Goal: Task Accomplishment & Management: Use online tool/utility

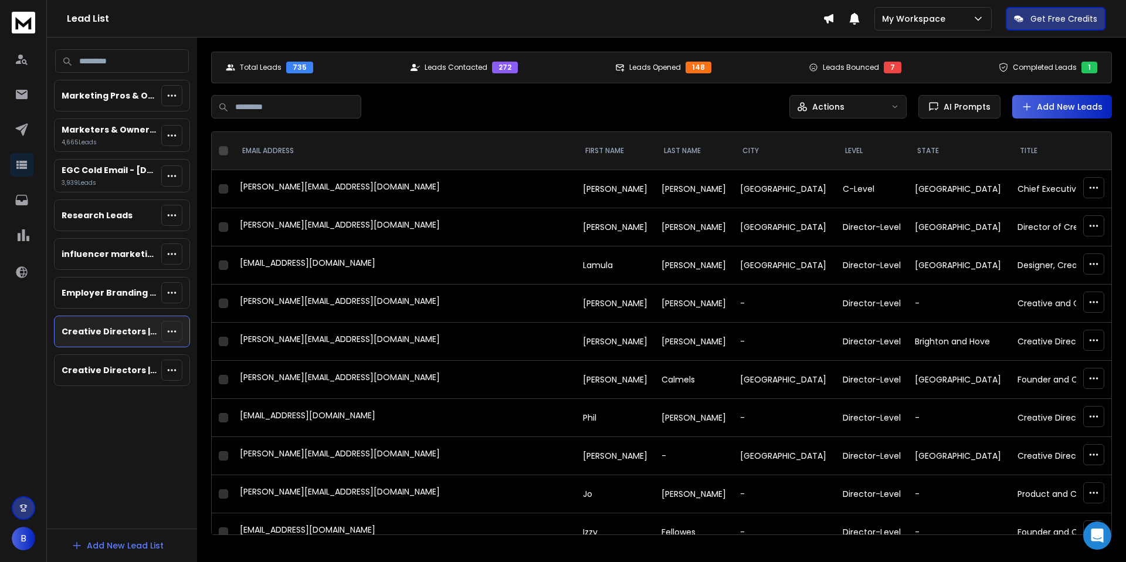
click at [887, 69] on div "7" at bounding box center [892, 68] width 18 height 12
click at [876, 105] on div "Actions" at bounding box center [841, 107] width 89 height 12
click at [670, 536] on div "Total Leads 735 Leads Contacted 272 Leads Opened 148 Leads Bounced 7 Completed …" at bounding box center [586, 293] width 1079 height 511
drag, startPoint x: 668, startPoint y: 535, endPoint x: 909, endPoint y: 528, distance: 241.6
click at [912, 528] on div "Total Leads 735 Leads Contacted 272 Leads Opened 148 Leads Bounced 7 Completed …" at bounding box center [586, 293] width 1079 height 511
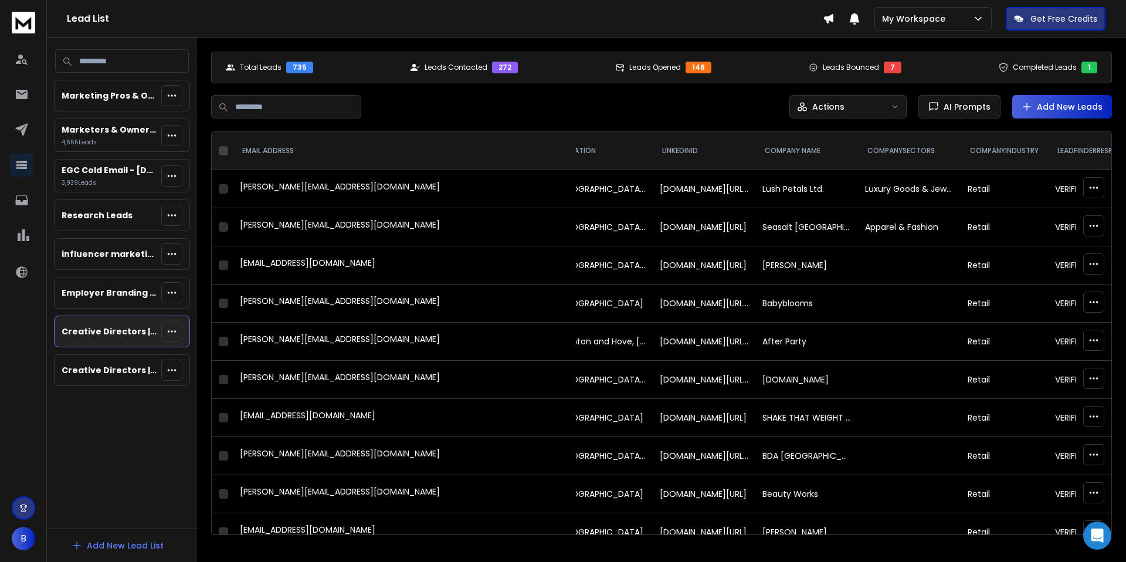
scroll to position [0, 770]
click at [893, 70] on div "7" at bounding box center [892, 68] width 18 height 12
click at [297, 62] on div "735" at bounding box center [299, 68] width 27 height 12
click at [875, 107] on div "Actions" at bounding box center [841, 107] width 89 height 12
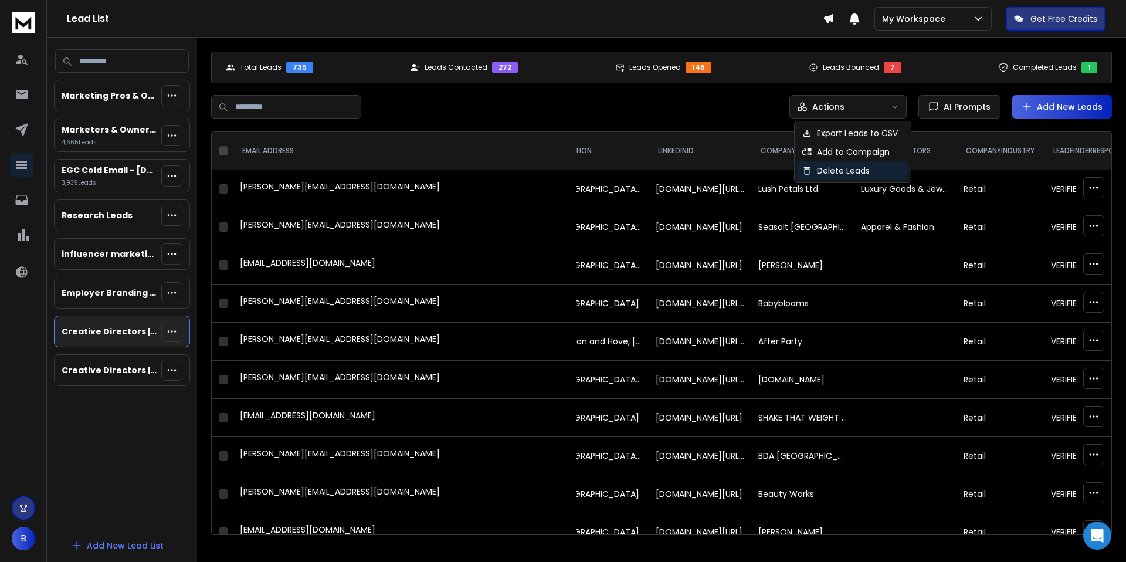
click at [546, 101] on div "Actions AI Prompts Add New Leads" at bounding box center [661, 106] width 900 height 23
click at [32, 128] on body "Get only verified leads with our AI-powered Lead Finder, starting at $22/mo Try…" at bounding box center [563, 281] width 1126 height 562
click at [30, 127] on link at bounding box center [21, 129] width 23 height 23
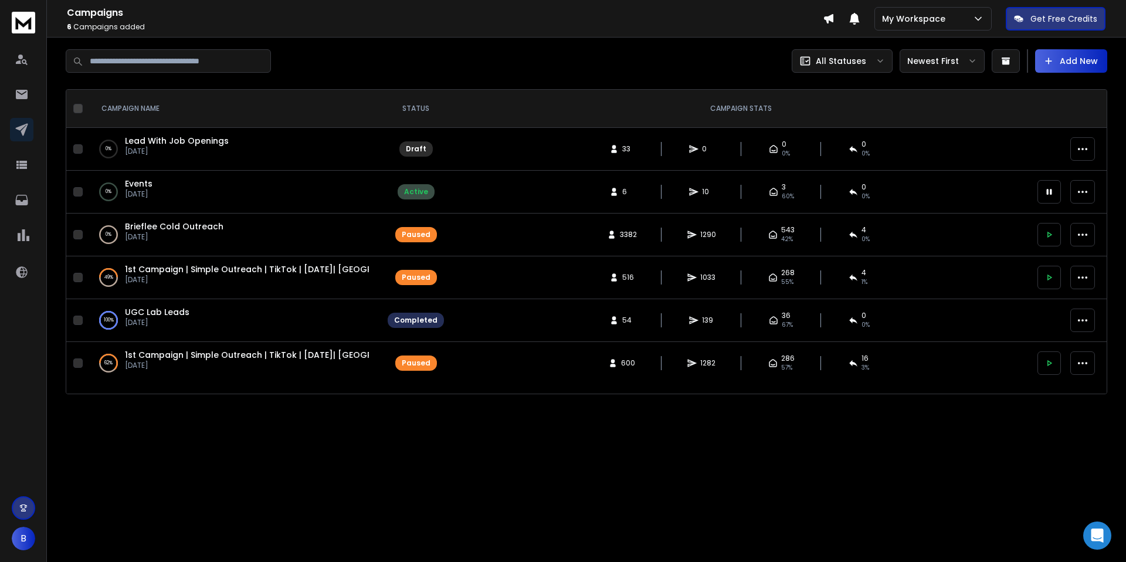
click at [191, 227] on span "Brieflee Cold Outreach" at bounding box center [174, 226] width 98 height 12
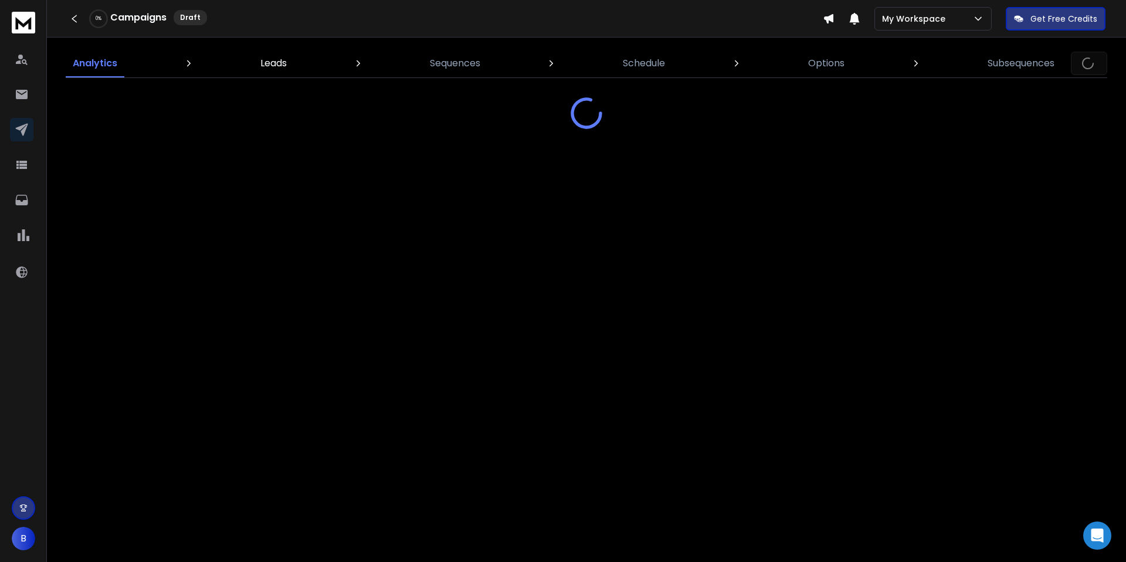
click at [277, 63] on p "Leads" at bounding box center [273, 63] width 26 height 14
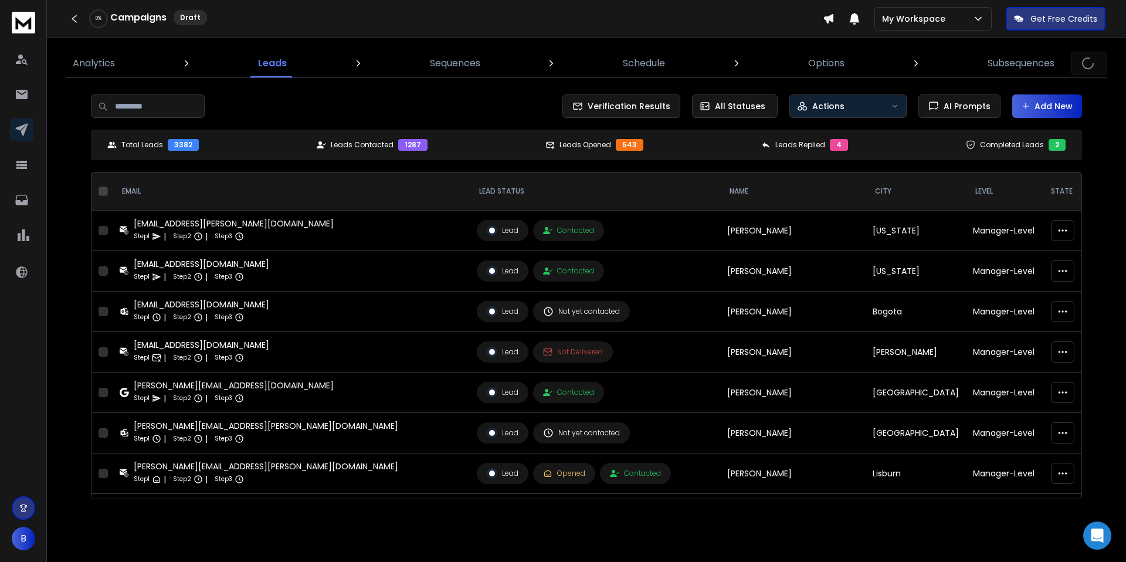
click at [871, 106] on div "Actions" at bounding box center [841, 106] width 89 height 12
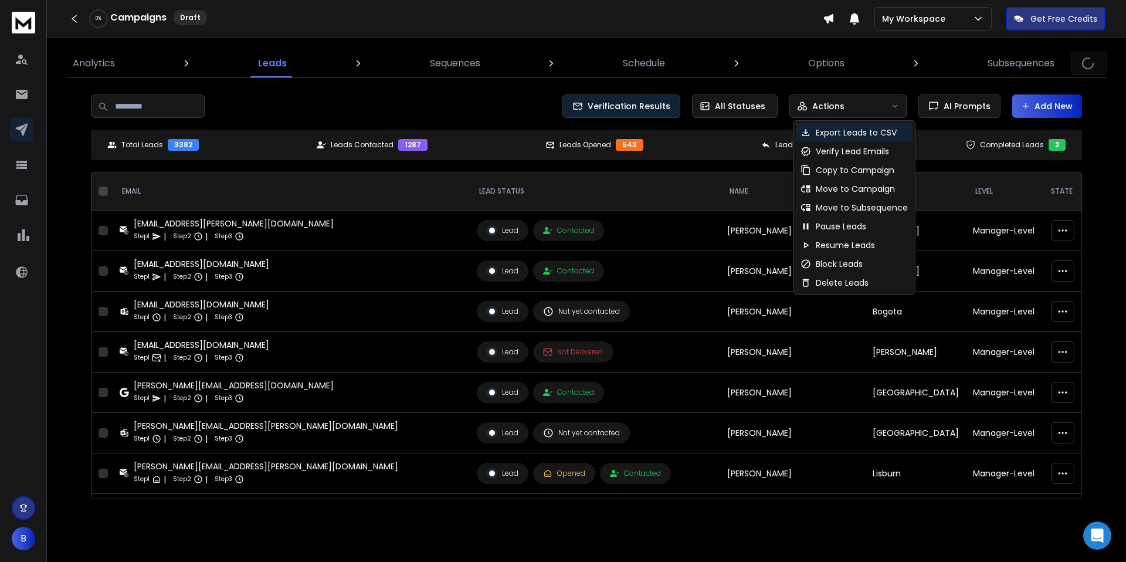
click at [625, 104] on span "Verification Results" at bounding box center [626, 106] width 87 height 12
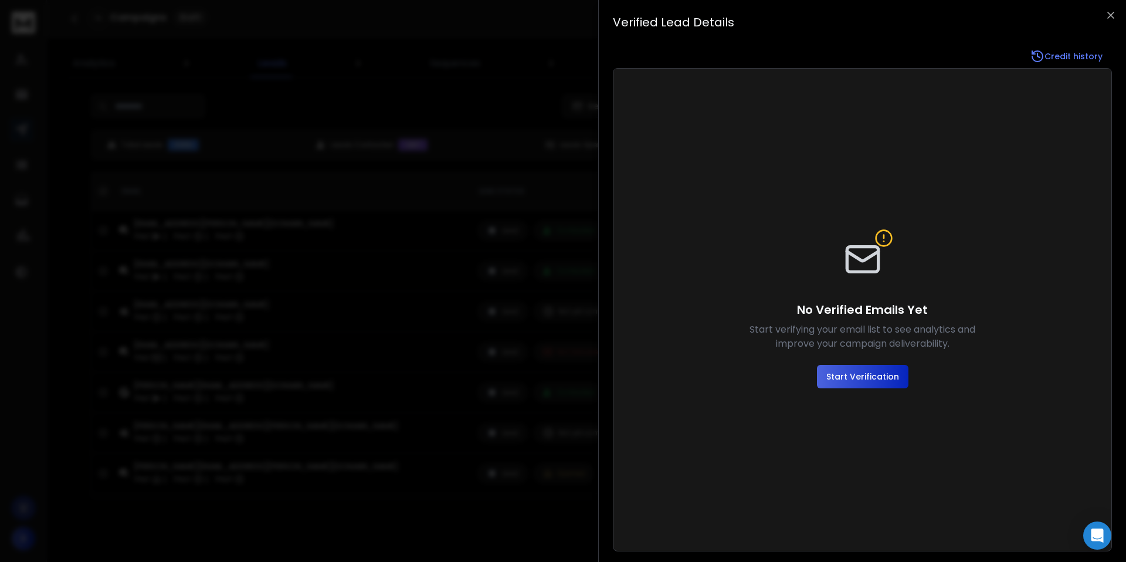
click at [1109, 21] on div "Sheet Title Verified Lead Details Credit history No Verified Emails Yet Start v…" at bounding box center [862, 281] width 528 height 562
click at [1107, 13] on icon "button" at bounding box center [1110, 15] width 6 height 6
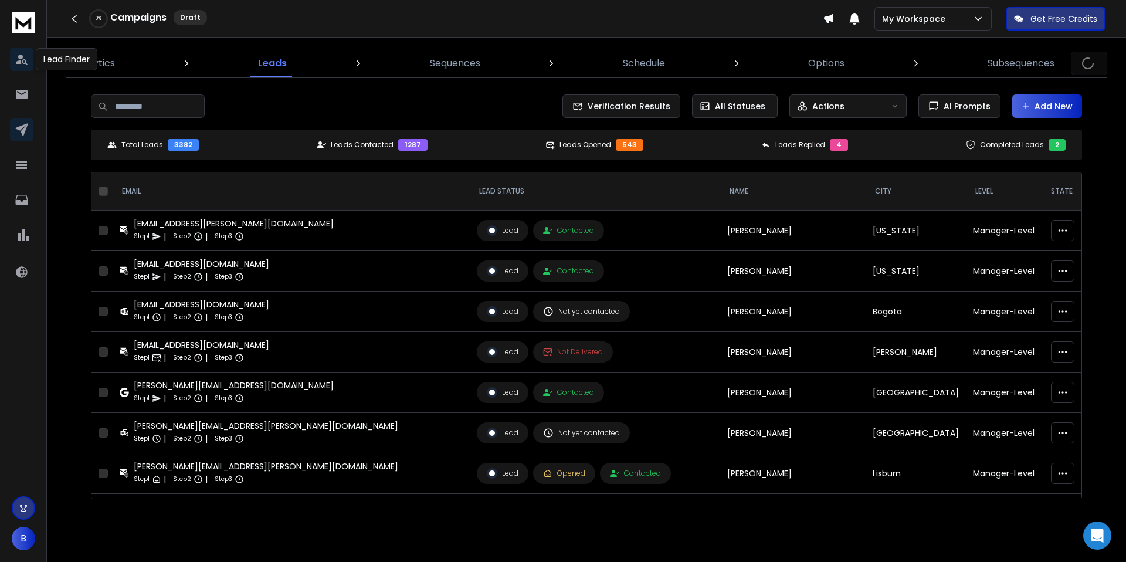
click at [25, 56] on icon at bounding box center [22, 59] width 14 height 14
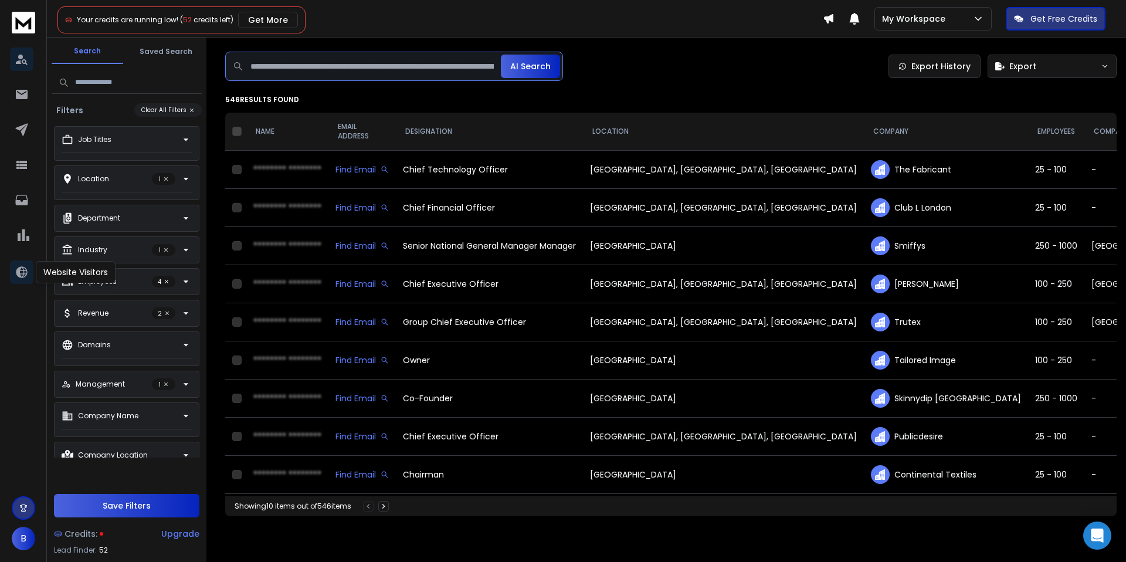
click at [15, 275] on icon at bounding box center [22, 272] width 14 height 14
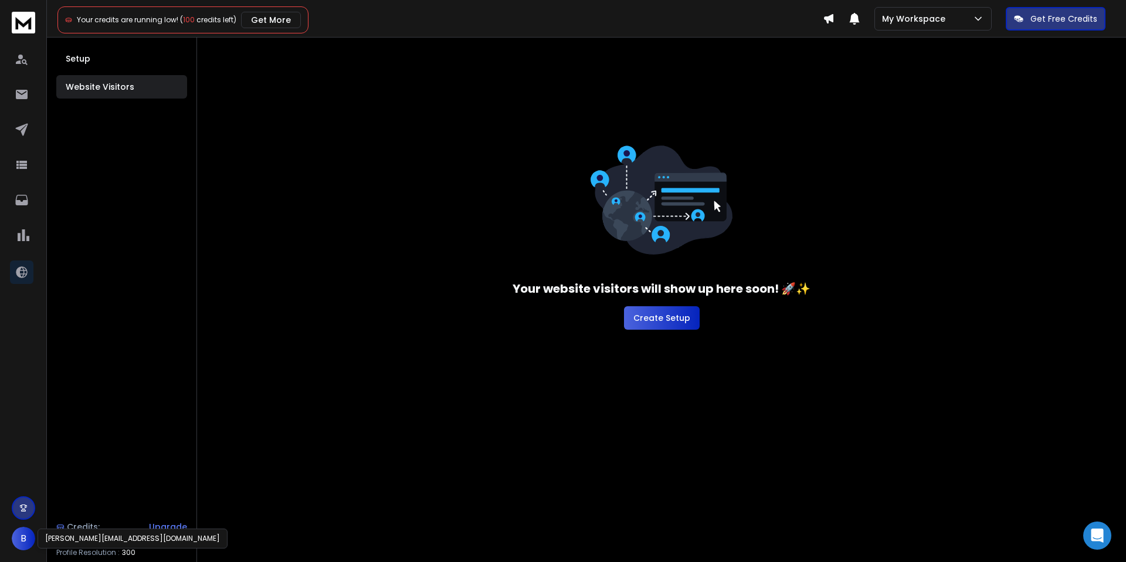
click at [12, 545] on button "B" at bounding box center [23, 537] width 23 height 23
